Goal: Check status

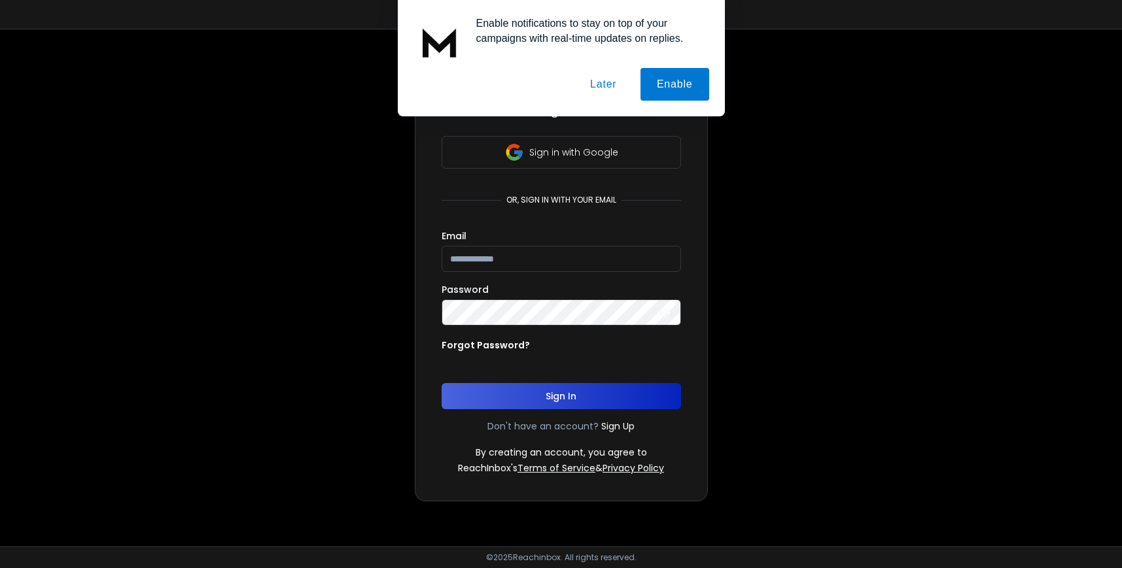
click at [483, 265] on input "email" at bounding box center [561, 259] width 239 height 26
type input "**********"
click at [559, 388] on button "Sign In" at bounding box center [561, 396] width 239 height 26
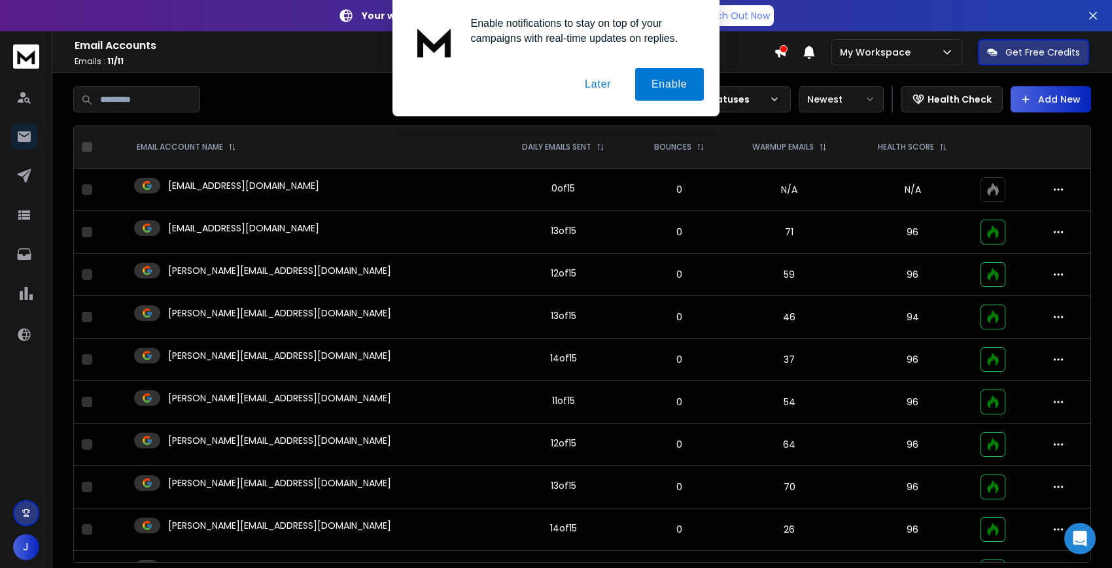
click at [599, 84] on button "Later" at bounding box center [597, 84] width 59 height 33
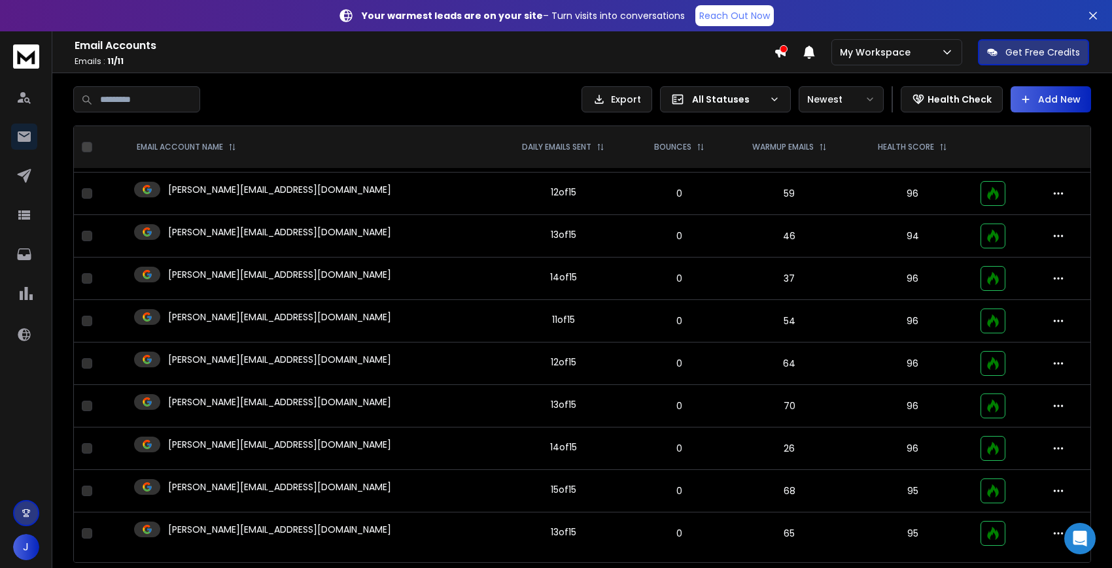
scroll to position [84, 0]
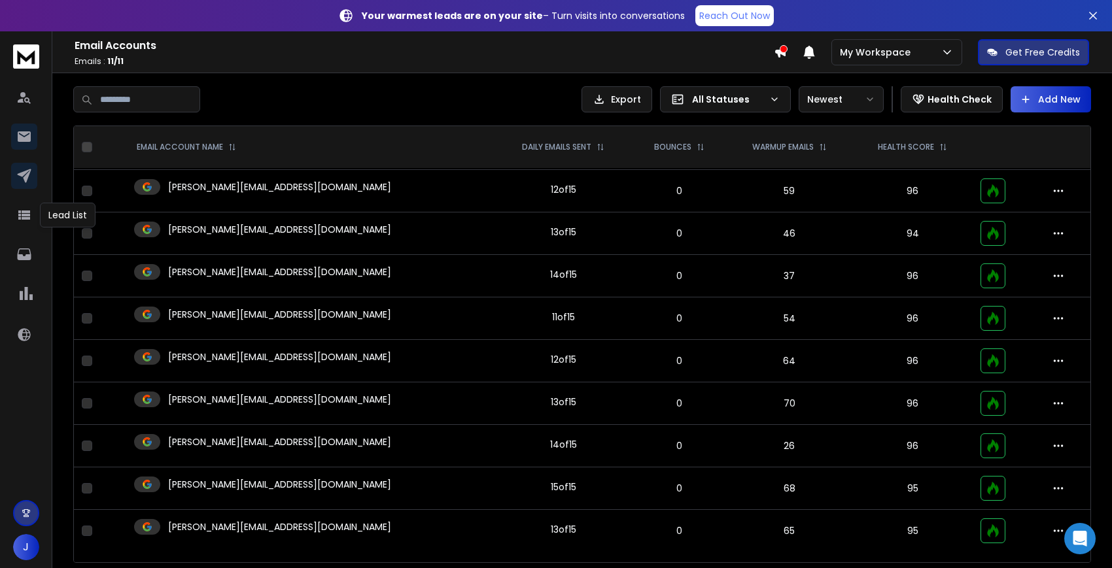
click at [28, 186] on link at bounding box center [24, 176] width 26 height 26
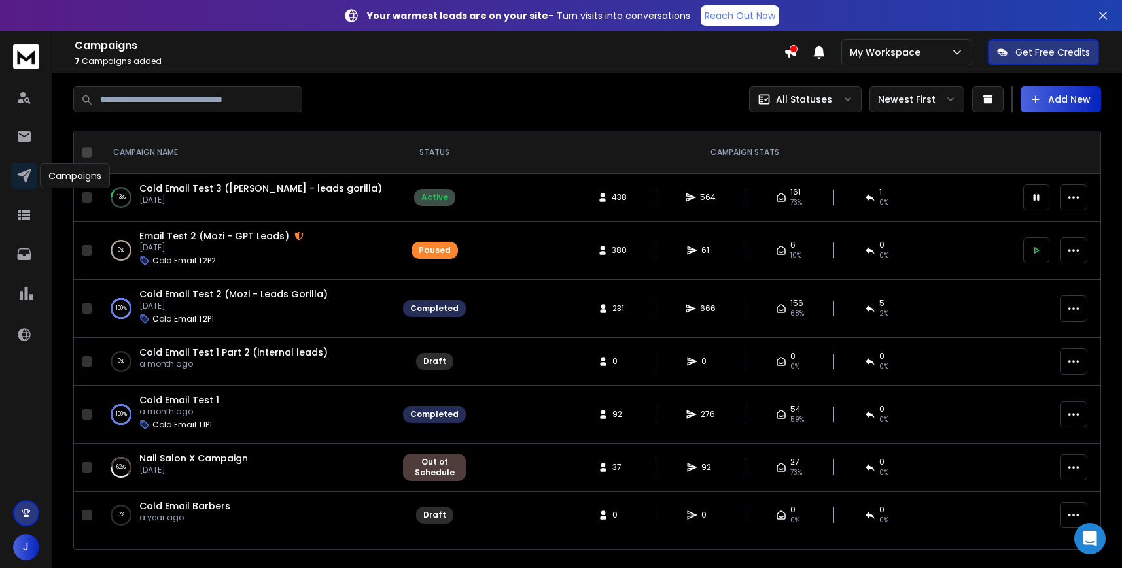
click at [481, 202] on div "438 564 161 73 % 1 0 %" at bounding box center [744, 197] width 526 height 21
